Goal: Task Accomplishment & Management: Manage account settings

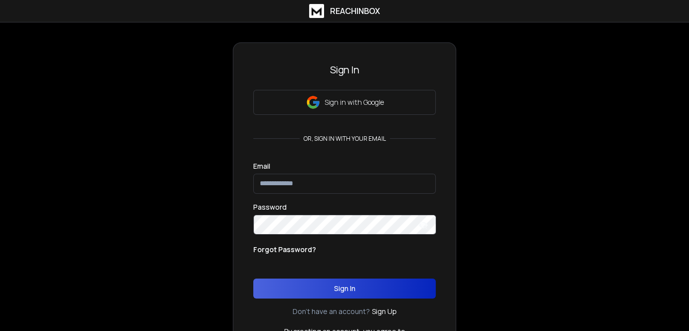
type input "**********"
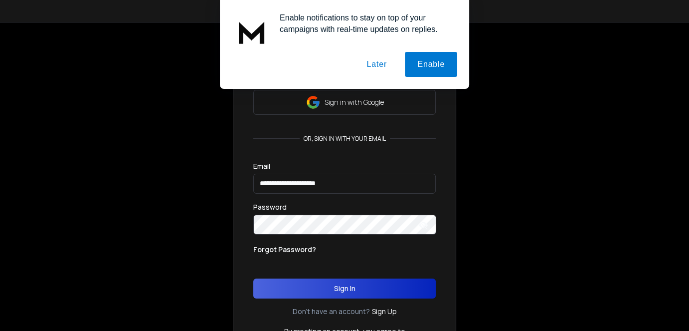
click at [386, 65] on button "Later" at bounding box center [376, 64] width 45 height 25
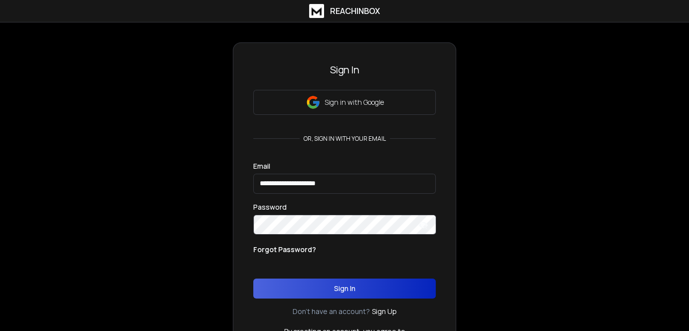
click at [323, 288] on button "Sign In" at bounding box center [344, 288] width 182 height 20
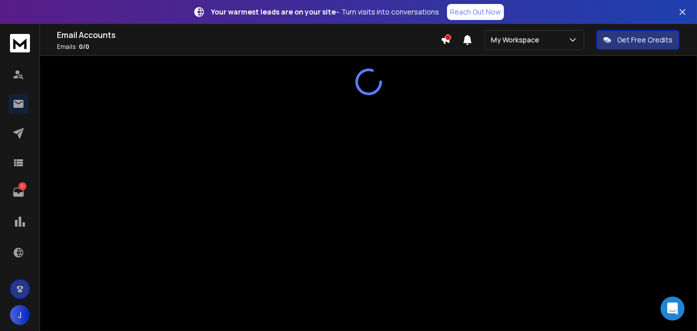
click at [685, 13] on div "Your warmest leads are on your site – Turn visits into conversations Reach Out …" at bounding box center [348, 12] width 697 height 24
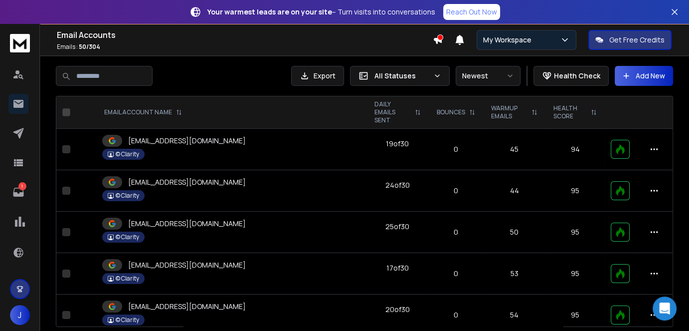
click at [529, 41] on p "My Workspace" at bounding box center [509, 40] width 52 height 10
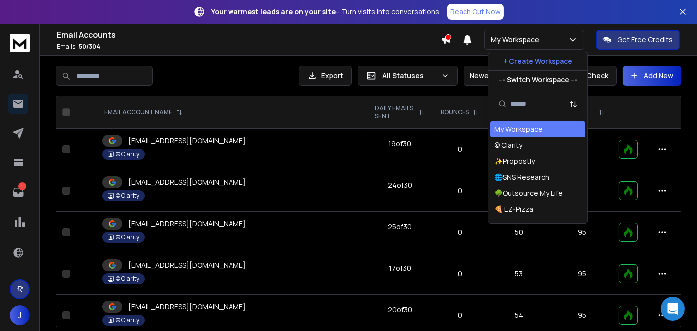
click at [683, 16] on div "Your warmest leads are on your site – Turn visits into conversations Reach Out …" at bounding box center [348, 12] width 697 height 24
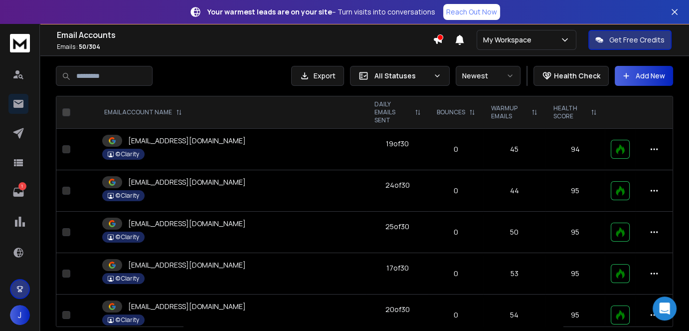
click at [676, 10] on icon at bounding box center [675, 12] width 6 height 6
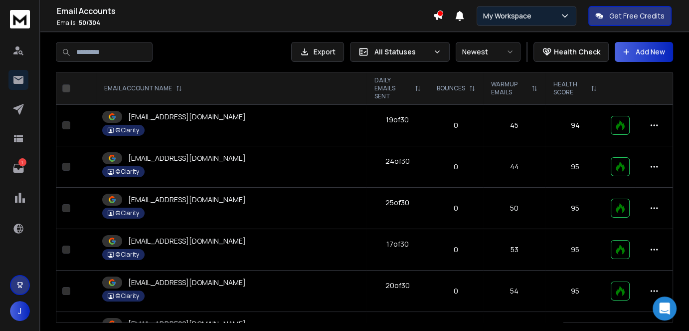
click at [542, 12] on div "My Workspace" at bounding box center [526, 16] width 87 height 10
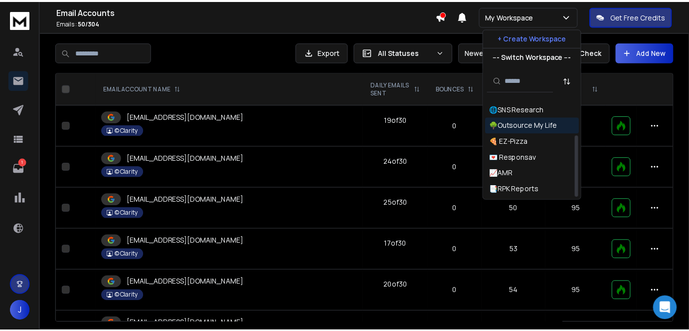
scroll to position [60, 0]
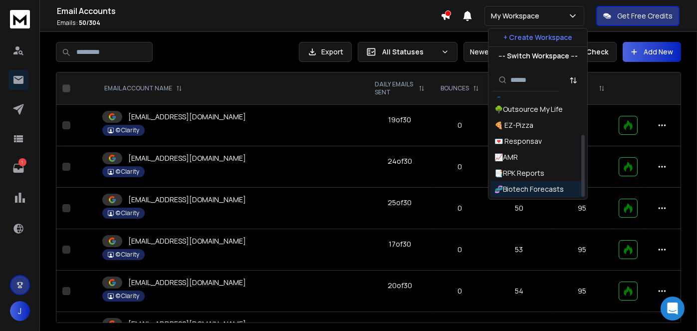
click at [521, 187] on div "🧬Biotech Forecasts" at bounding box center [528, 189] width 69 height 10
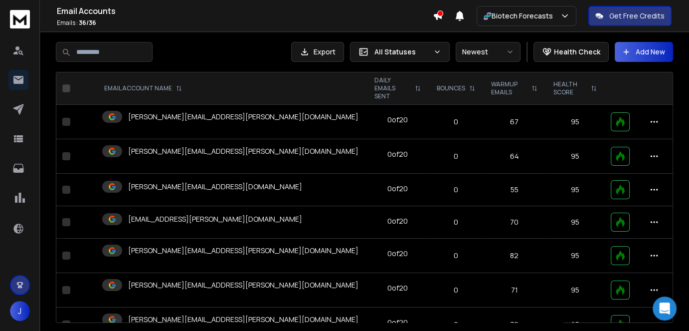
click at [647, 45] on button "Add New" at bounding box center [644, 52] width 58 height 20
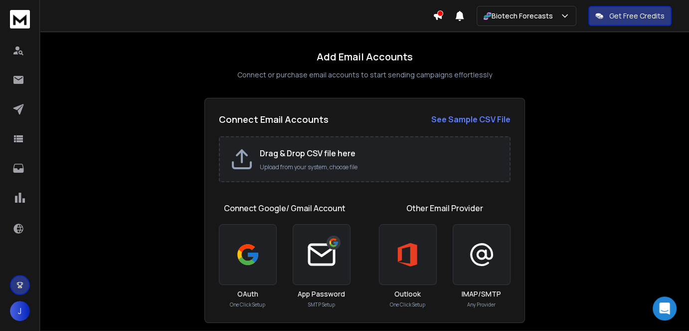
click at [244, 236] on div at bounding box center [248, 254] width 58 height 61
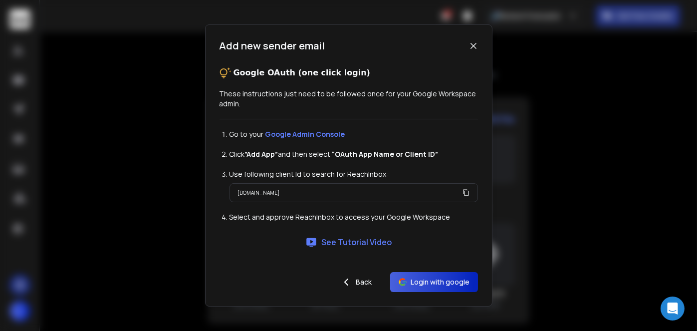
click at [424, 280] on button "Login with google" at bounding box center [434, 282] width 88 height 20
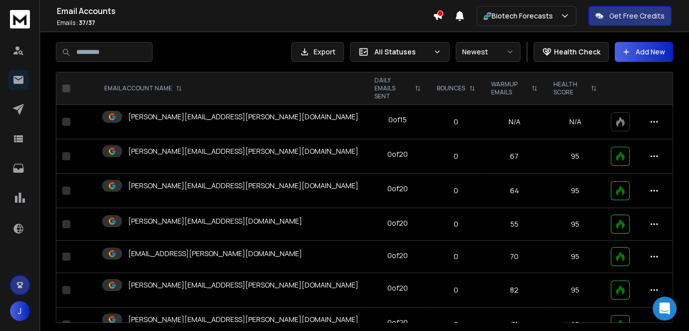
click at [651, 49] on button "Add New" at bounding box center [644, 52] width 58 height 20
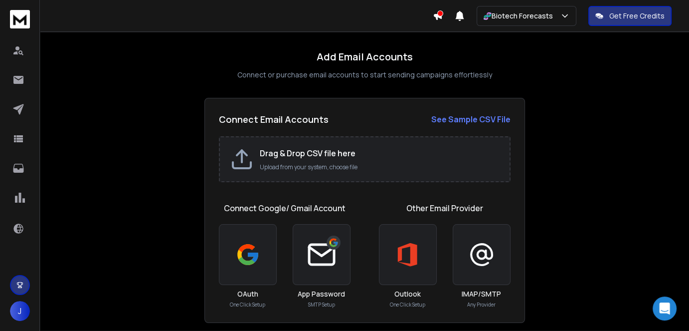
click at [256, 240] on icon at bounding box center [247, 254] width 25 height 30
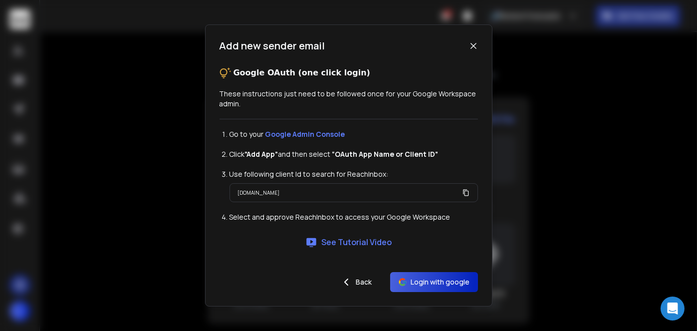
click at [412, 283] on button "Login with google" at bounding box center [434, 282] width 88 height 20
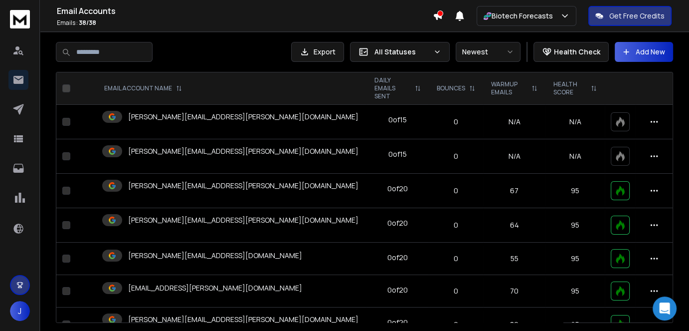
click at [643, 56] on button "Add New" at bounding box center [644, 52] width 58 height 20
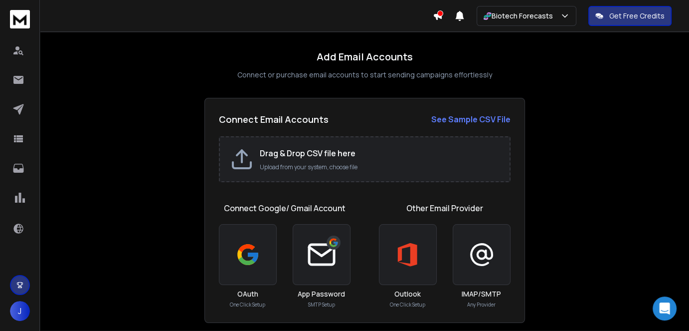
click at [242, 262] on icon at bounding box center [247, 254] width 25 height 30
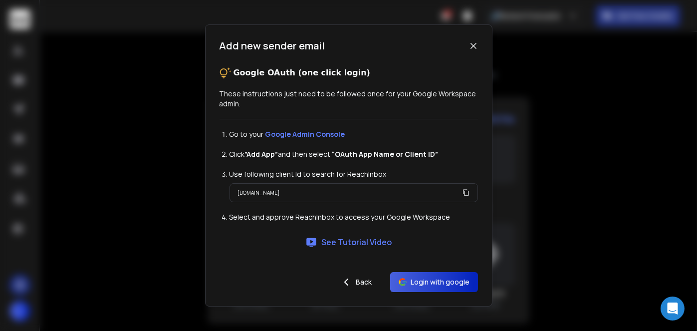
click at [433, 285] on button "Login with google" at bounding box center [434, 282] width 88 height 20
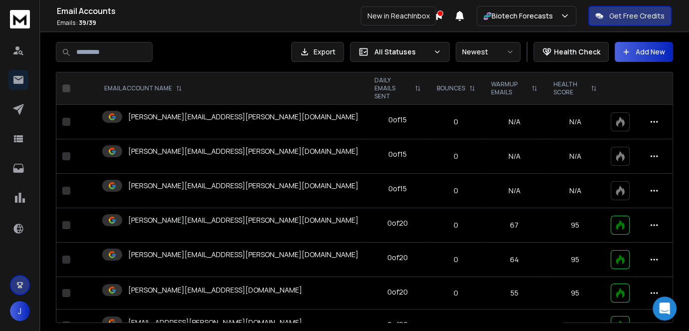
click at [441, 18] on icon at bounding box center [438, 16] width 10 height 10
click at [256, 55] on div at bounding box center [170, 52] width 229 height 20
click at [66, 119] on button "button" at bounding box center [66, 122] width 8 height 8
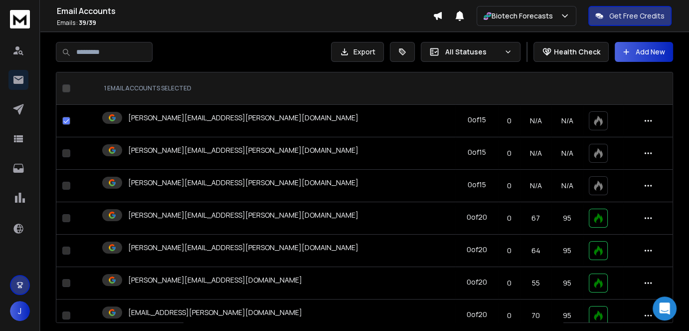
click at [64, 156] on button "button" at bounding box center [66, 153] width 8 height 8
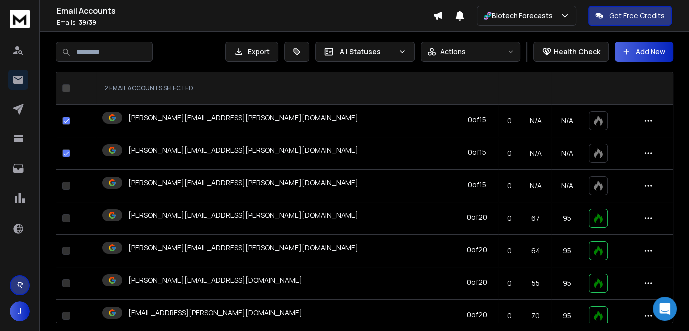
click at [65, 182] on button "button" at bounding box center [66, 185] width 8 height 8
click at [433, 49] on icon "button" at bounding box center [431, 49] width 3 height 3
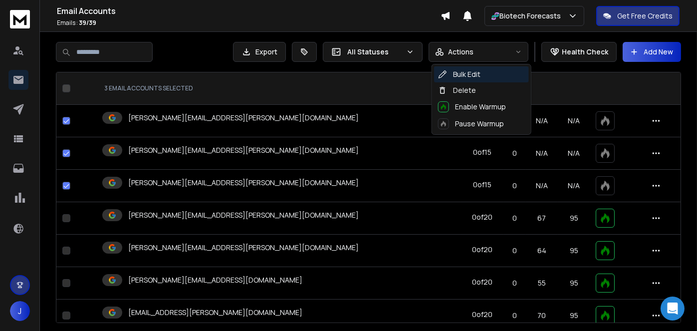
click at [452, 72] on div "Bulk Edit" at bounding box center [459, 74] width 42 height 10
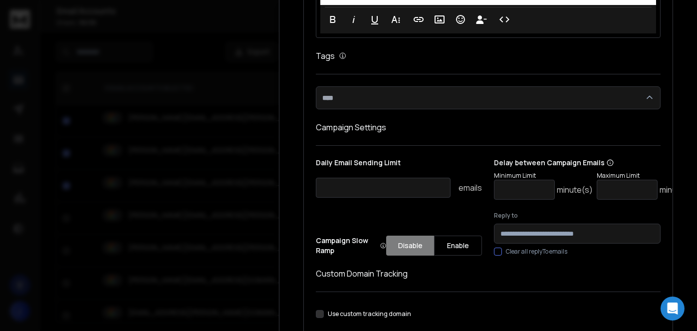
scroll to position [193, 0]
click at [366, 182] on input "number" at bounding box center [383, 187] width 135 height 20
type input "**"
click at [520, 185] on input "number" at bounding box center [524, 189] width 61 height 20
click at [602, 185] on input "number" at bounding box center [626, 189] width 61 height 20
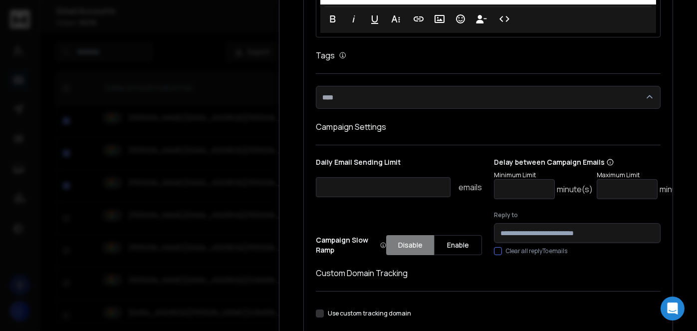
type input "*"
type input "**"
click at [513, 191] on input "*" at bounding box center [524, 189] width 61 height 20
type input "**"
click at [464, 169] on p "Daily Email Sending Limit" at bounding box center [399, 164] width 167 height 14
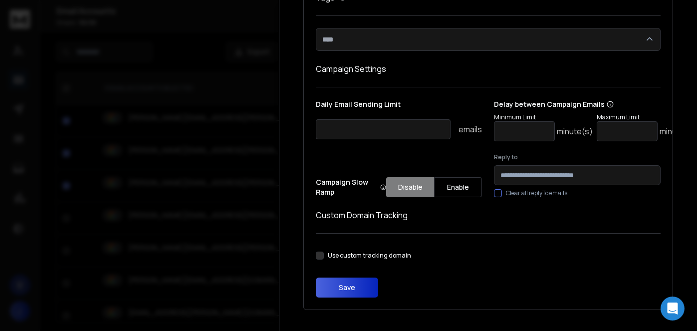
scroll to position [265, 0]
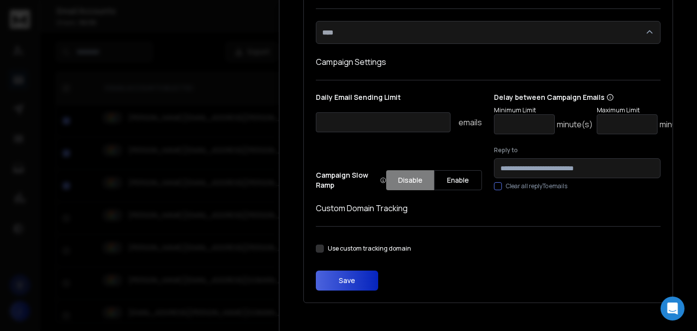
click at [363, 272] on button "Save" at bounding box center [347, 280] width 62 height 20
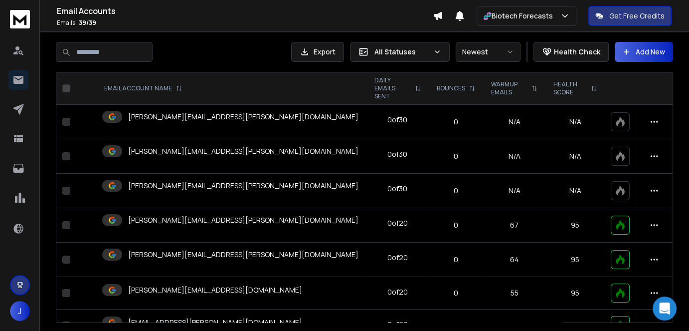
click at [64, 186] on button "button" at bounding box center [66, 190] width 8 height 8
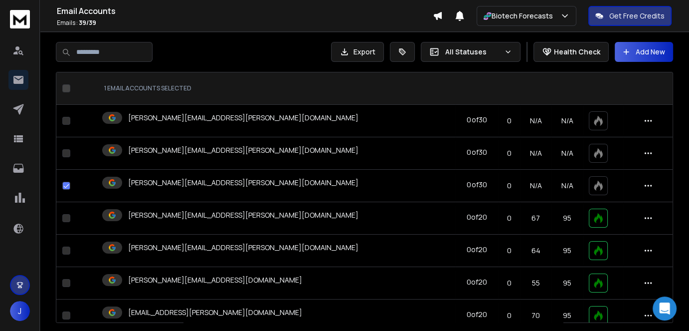
click at [68, 150] on button "button" at bounding box center [66, 153] width 8 height 8
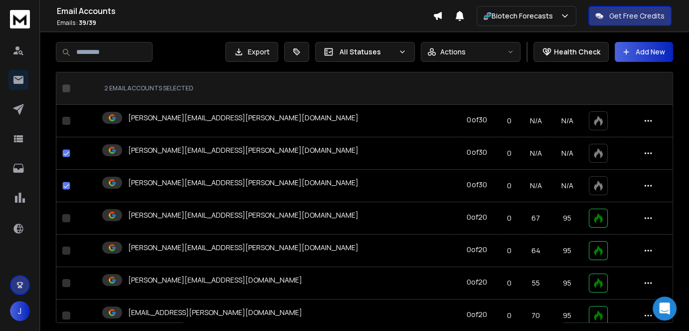
click at [67, 120] on button "button" at bounding box center [66, 121] width 8 height 8
click at [475, 55] on div "Actions" at bounding box center [465, 52] width 76 height 10
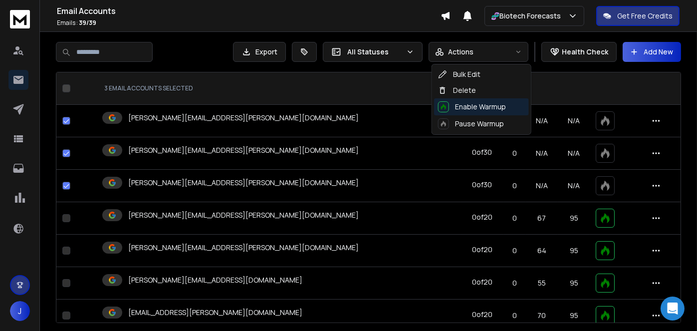
click at [472, 109] on div "Enable Warmup" at bounding box center [472, 106] width 68 height 11
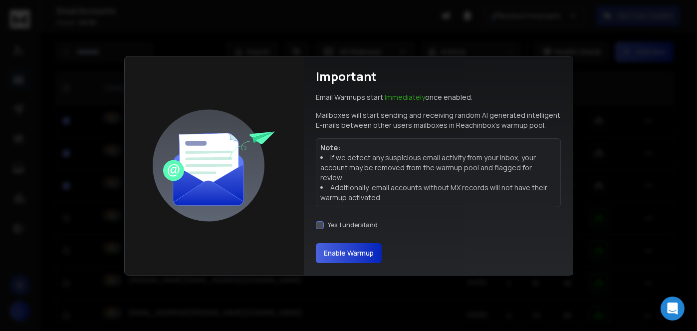
click at [325, 221] on div "Yes, I understand" at bounding box center [347, 225] width 62 height 8
click at [320, 222] on button "Yes, I understand" at bounding box center [320, 225] width 8 height 8
click at [338, 247] on button "Enable Warmup" at bounding box center [349, 253] width 66 height 20
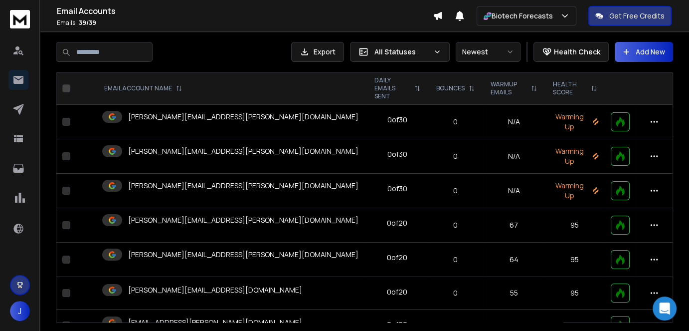
click at [227, 117] on div "[PERSON_NAME][EMAIL_ADDRESS][PERSON_NAME][DOMAIN_NAME]" at bounding box center [231, 119] width 258 height 16
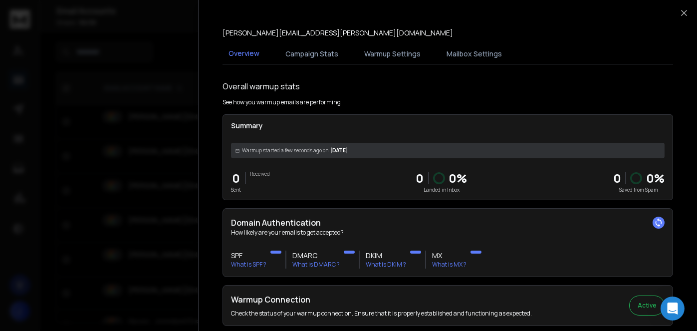
click at [383, 53] on button "Warmup Settings" at bounding box center [392, 54] width 68 height 22
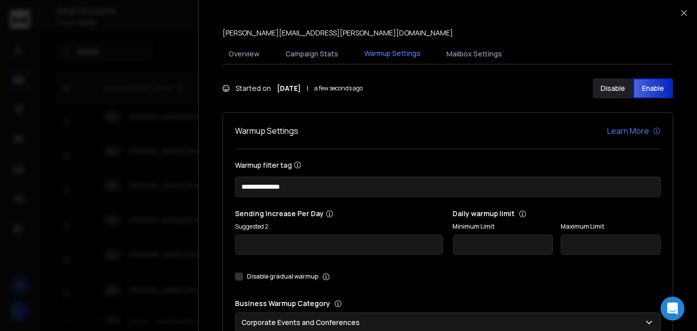
drag, startPoint x: 282, startPoint y: 184, endPoint x: 240, endPoint y: 186, distance: 41.9
click at [240, 186] on input "**********" at bounding box center [447, 186] width 425 height 20
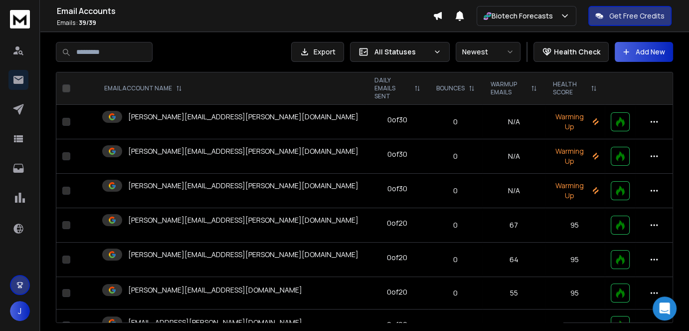
click at [165, 155] on div "[PERSON_NAME][EMAIL_ADDRESS][PERSON_NAME][DOMAIN_NAME]" at bounding box center [230, 151] width 256 height 12
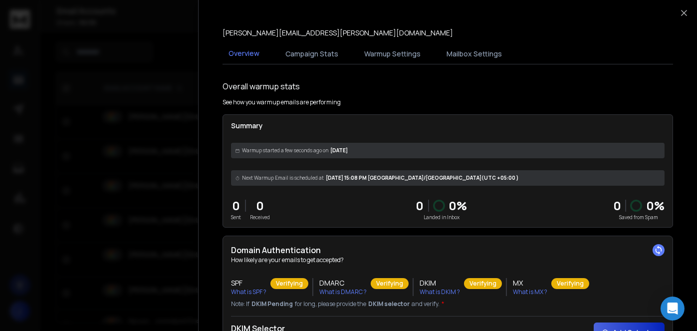
click at [397, 49] on button "Warmup Settings" at bounding box center [392, 54] width 68 height 22
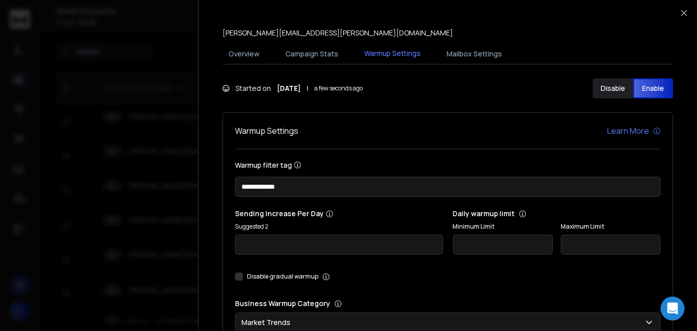
drag, startPoint x: 271, startPoint y: 186, endPoint x: 235, endPoint y: 184, distance: 36.5
click at [235, 184] on input "**********" at bounding box center [447, 186] width 425 height 20
click at [682, 13] on icon "button" at bounding box center [683, 12] width 5 height 5
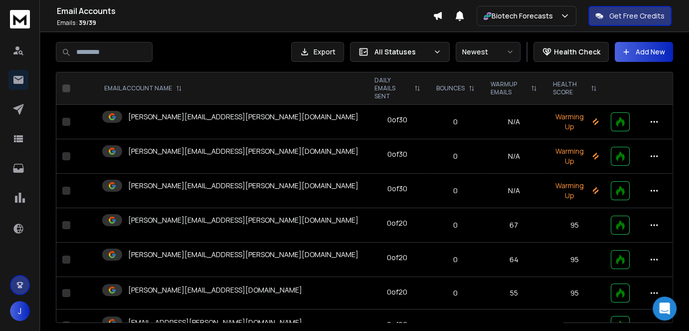
click at [173, 180] on p "[PERSON_NAME][EMAIL_ADDRESS][PERSON_NAME][DOMAIN_NAME]" at bounding box center [243, 185] width 230 height 10
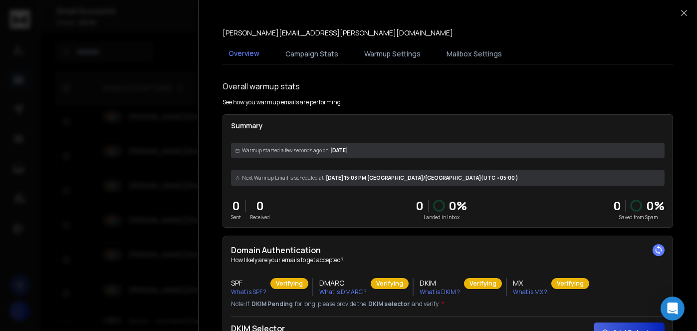
click at [385, 47] on button "Warmup Settings" at bounding box center [392, 54] width 68 height 22
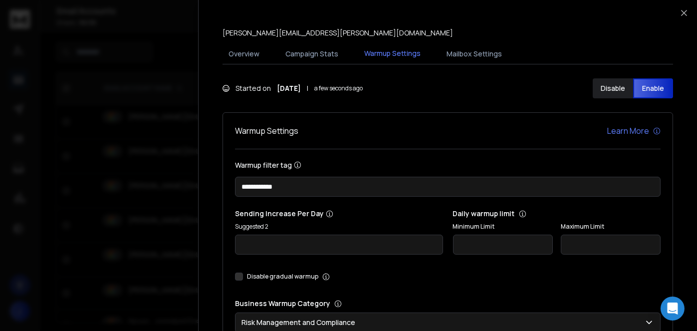
drag, startPoint x: 273, startPoint y: 188, endPoint x: 241, endPoint y: 186, distance: 32.5
click at [241, 186] on input "**********" at bounding box center [447, 186] width 425 height 20
click at [681, 13] on icon "button" at bounding box center [683, 12] width 5 height 5
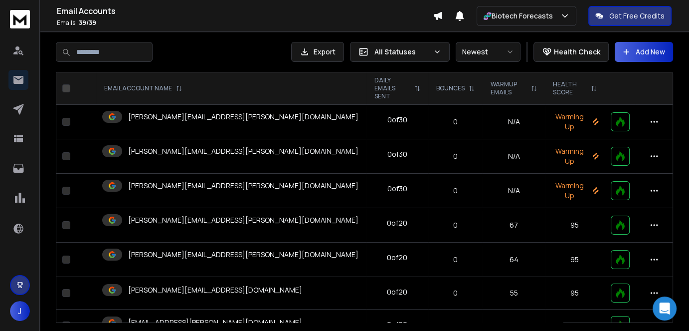
click at [70, 118] on div at bounding box center [79, 122] width 34 height 8
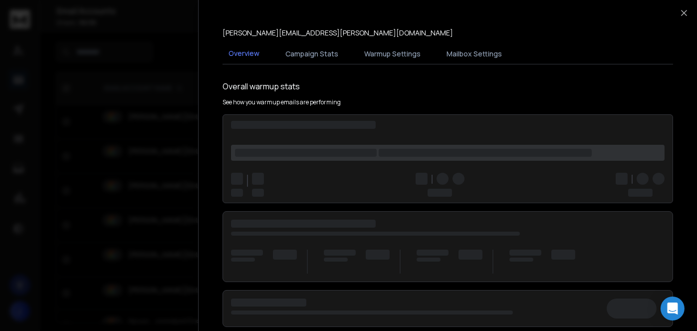
click at [66, 152] on div at bounding box center [348, 165] width 697 height 331
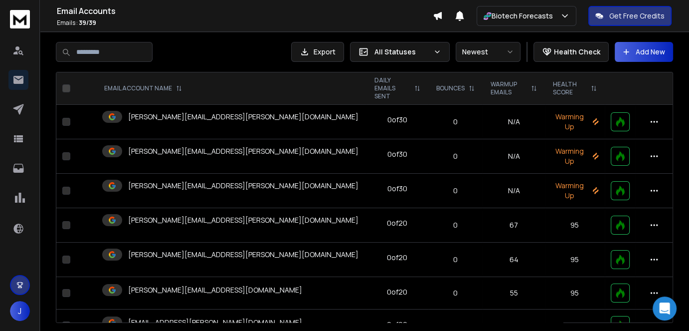
click at [67, 118] on button "button" at bounding box center [66, 122] width 8 height 8
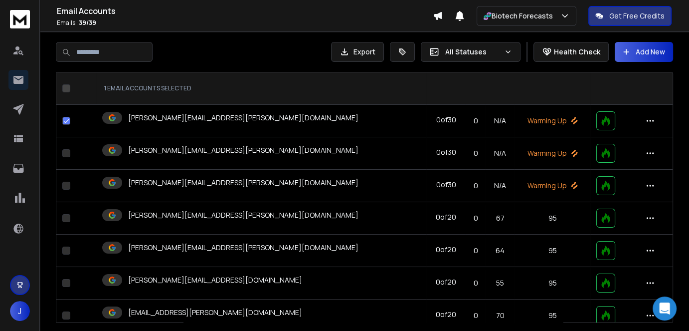
click at [65, 150] on button "button" at bounding box center [66, 153] width 8 height 8
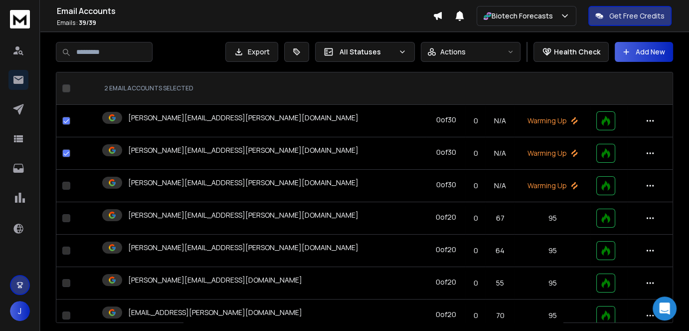
click at [64, 185] on button "button" at bounding box center [66, 185] width 8 height 8
click at [462, 48] on p "Actions" at bounding box center [452, 52] width 25 height 10
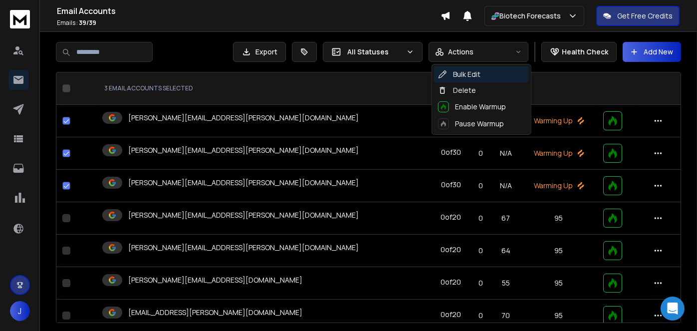
click at [467, 75] on div "Bulk Edit" at bounding box center [459, 74] width 42 height 10
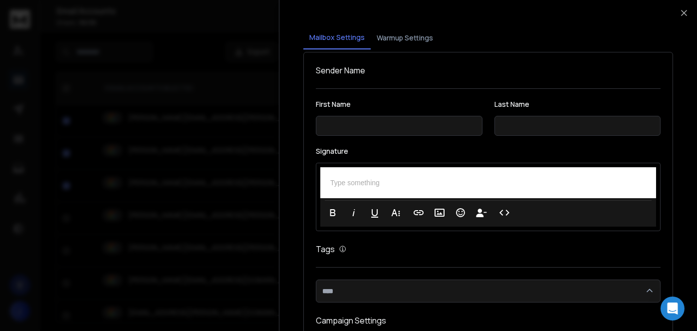
click at [400, 37] on button "Warmup Settings" at bounding box center [404, 38] width 68 height 22
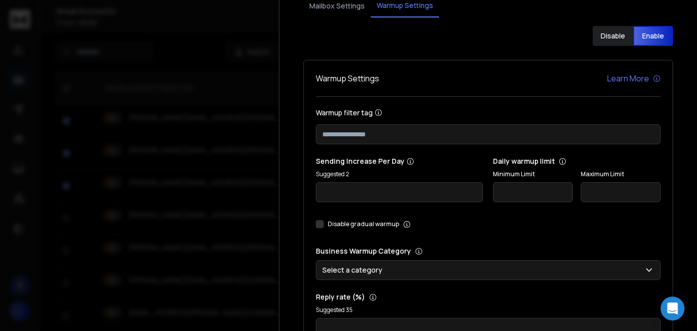
scroll to position [22, 0]
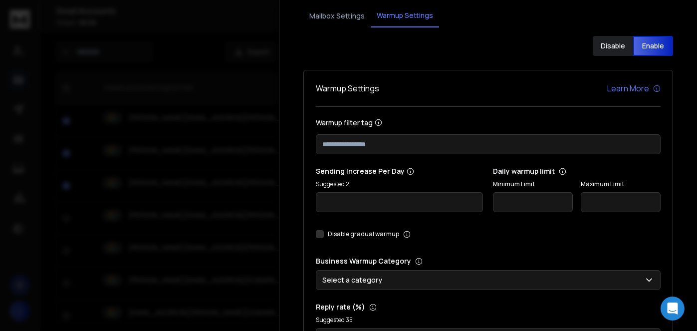
click at [405, 199] on input "number" at bounding box center [400, 202] width 168 height 20
type input "*"
click at [544, 204] on input "number" at bounding box center [533, 202] width 80 height 20
drag, startPoint x: 504, startPoint y: 198, endPoint x: 489, endPoint y: 198, distance: 15.0
click at [489, 198] on div "Sending Increase Per Day Suggested 2 * Daily warmup limit Minimum Limit ** Maxi…" at bounding box center [488, 189] width 345 height 46
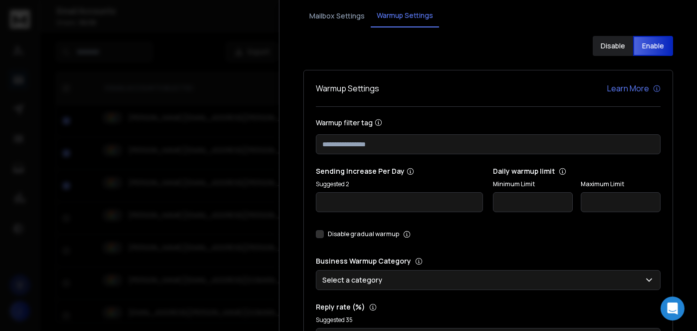
drag, startPoint x: 493, startPoint y: 200, endPoint x: 488, endPoint y: 200, distance: 5.5
click at [488, 200] on div "Sending Increase Per Day Suggested 2 * Daily warmup limit Minimum Limit ** Maxi…" at bounding box center [488, 189] width 345 height 46
type input "**"
click at [595, 199] on input "number" at bounding box center [620, 202] width 80 height 20
drag, startPoint x: 580, startPoint y: 204, endPoint x: 568, endPoint y: 202, distance: 12.6
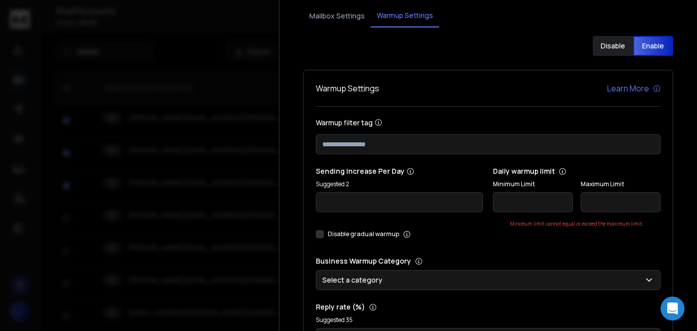
click at [568, 202] on div "Minimum Limit ** Maximum Limit * Minimum limit cannot equal or exceed the maxim…" at bounding box center [577, 196] width 168 height 32
type input "**"
drag, startPoint x: 509, startPoint y: 201, endPoint x: 493, endPoint y: 203, distance: 16.0
click at [493, 203] on input "**" at bounding box center [533, 202] width 80 height 20
click at [511, 236] on div "Disable gradual warmup" at bounding box center [488, 234] width 345 height 20
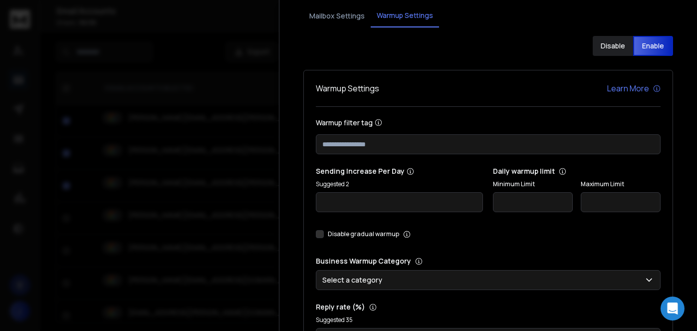
drag, startPoint x: 511, startPoint y: 201, endPoint x: 486, endPoint y: 206, distance: 24.8
click at [489, 204] on div "Sending Increase Per Day Suggested 2 * Daily warmup limit Minimum Limit ** Maxi…" at bounding box center [488, 189] width 345 height 46
type input "**"
click at [514, 232] on div "Disable gradual warmup" at bounding box center [488, 234] width 345 height 20
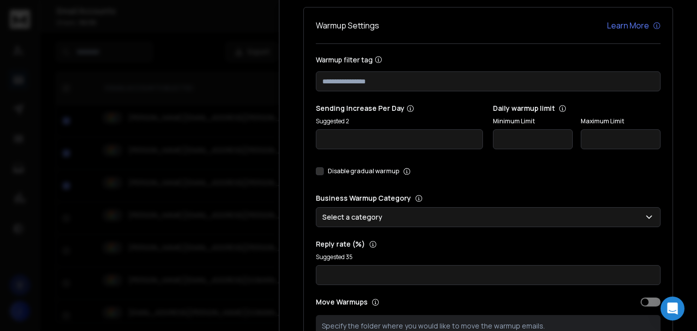
scroll to position [104, 0]
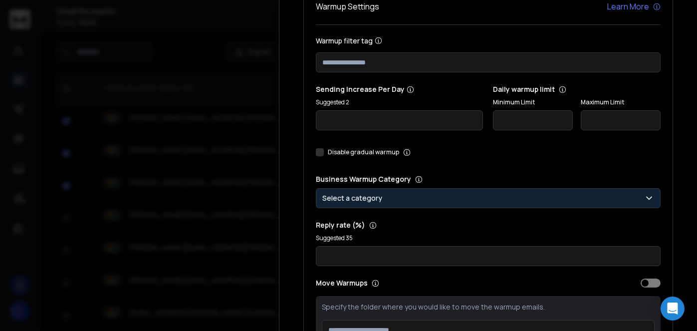
click at [399, 197] on div "Select a category" at bounding box center [488, 198] width 332 height 10
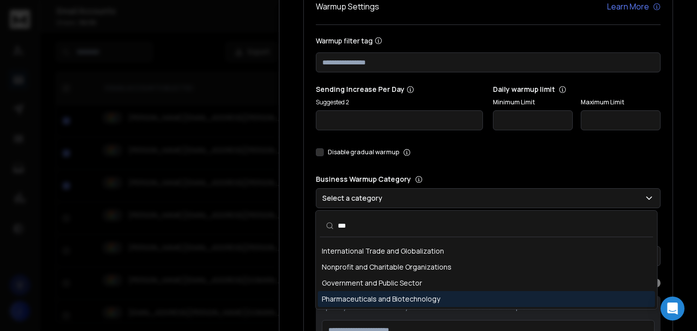
type input "***"
click at [407, 296] on span "Pharmaceuticals and Biotechnology" at bounding box center [381, 299] width 118 height 10
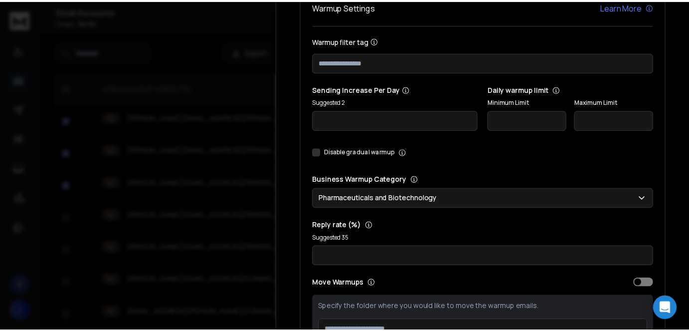
scroll to position [267, 0]
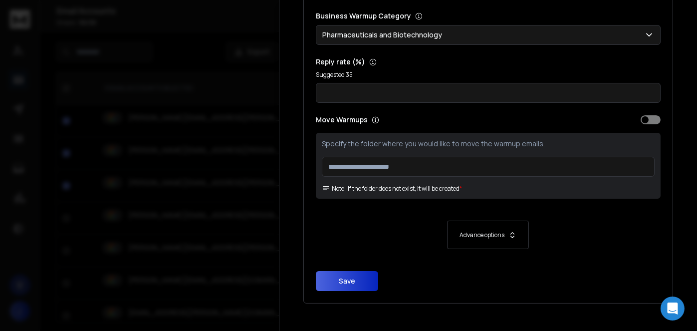
click at [381, 89] on input "number" at bounding box center [488, 93] width 345 height 20
type input "**"
click at [416, 115] on p "Move Warmups" at bounding box center [401, 120] width 170 height 10
click at [372, 168] on input at bounding box center [488, 167] width 333 height 20
click at [651, 119] on button "button" at bounding box center [650, 119] width 20 height 9
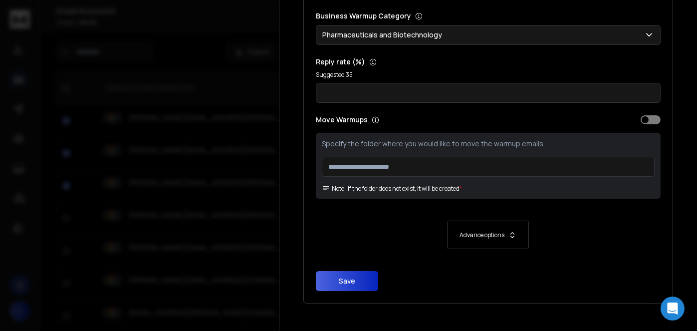
type input "**********"
click at [355, 280] on button "Save" at bounding box center [347, 281] width 62 height 20
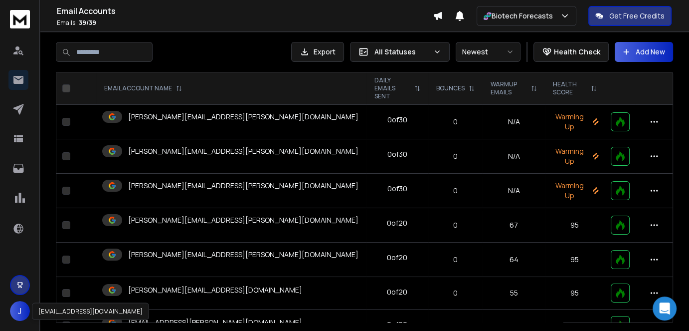
click at [14, 310] on span "J" at bounding box center [20, 311] width 20 height 20
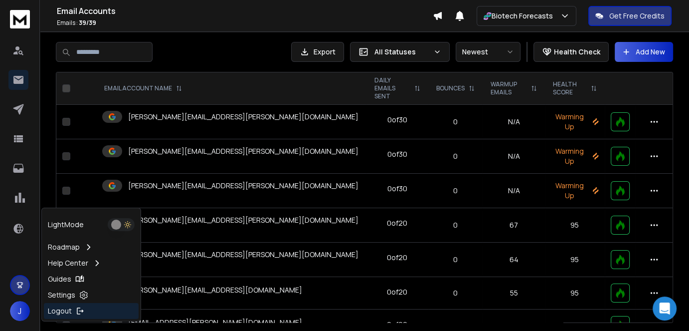
click at [60, 307] on p "Logout" at bounding box center [60, 311] width 24 height 10
